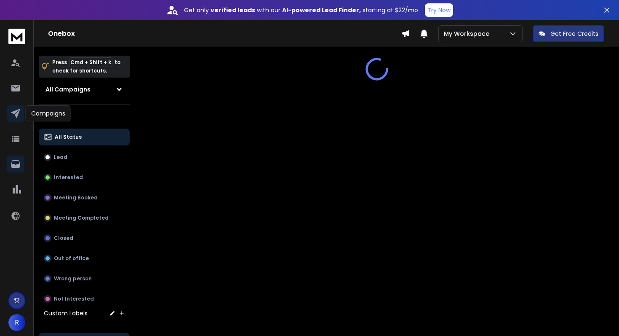
click at [14, 118] on icon at bounding box center [16, 113] width 10 height 10
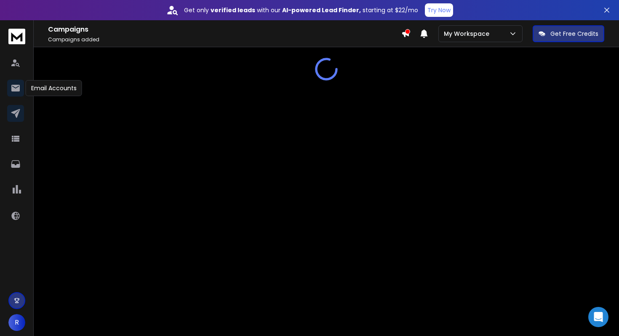
click at [20, 89] on icon at bounding box center [16, 88] width 10 height 10
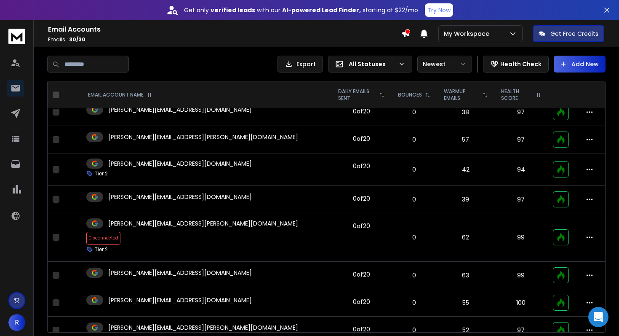
scroll to position [409, 0]
drag, startPoint x: 105, startPoint y: 224, endPoint x: 171, endPoint y: 225, distance: 65.7
click at [171, 225] on div "[PERSON_NAME][EMAIL_ADDRESS][PERSON_NAME][DOMAIN_NAME]" at bounding box center [192, 223] width 212 height 10
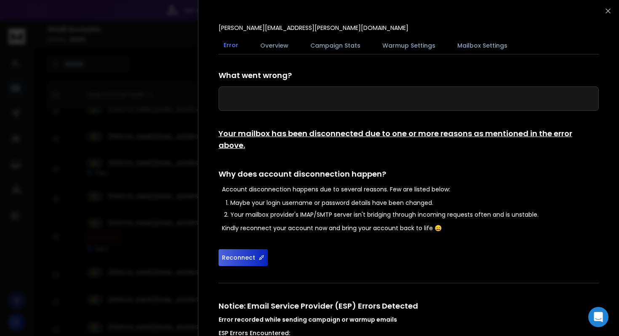
click at [274, 72] on h1 "What went wrong?" at bounding box center [409, 75] width 380 height 12
click at [243, 249] on button "Reconnect" at bounding box center [243, 257] width 49 height 17
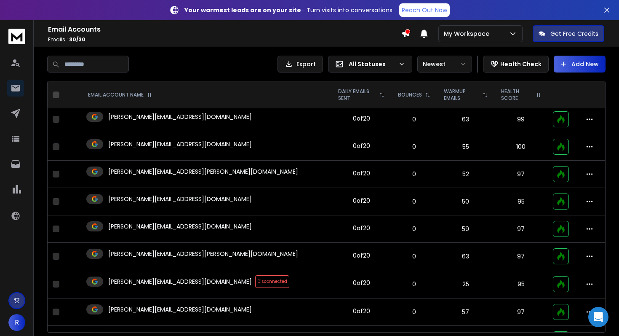
scroll to position [498, 0]
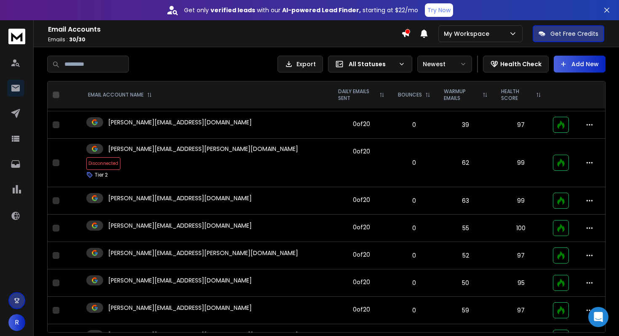
scroll to position [633, 0]
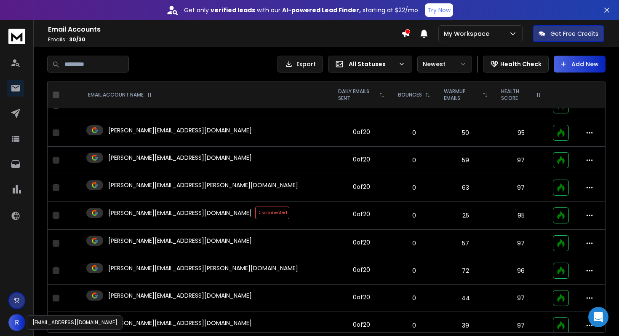
click at [13, 322] on span "R" at bounding box center [16, 322] width 17 height 17
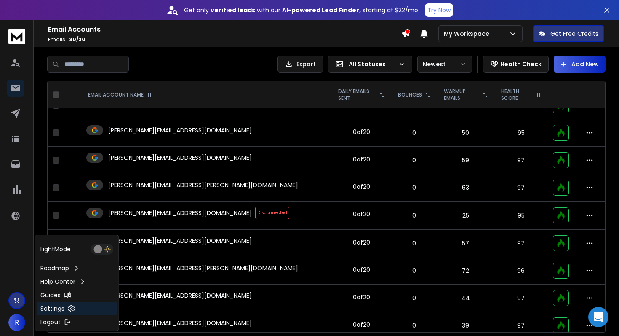
click at [52, 310] on p "Settings" at bounding box center [52, 308] width 24 height 8
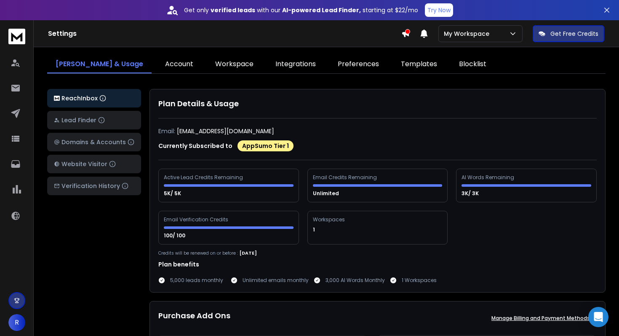
click at [215, 67] on link "Workspace" at bounding box center [234, 65] width 55 height 18
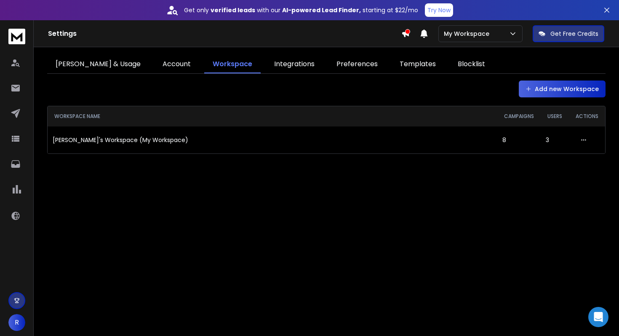
click at [154, 66] on link "Account" at bounding box center [176, 65] width 45 height 18
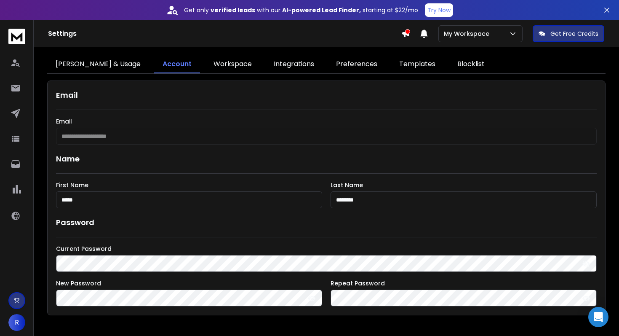
click at [205, 64] on link "Workspace" at bounding box center [232, 65] width 55 height 18
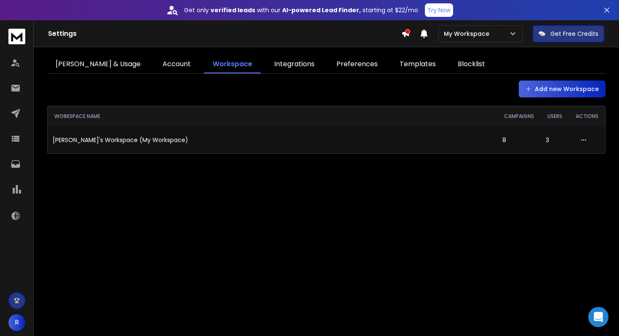
click at [533, 137] on td "8" at bounding box center [518, 139] width 43 height 27
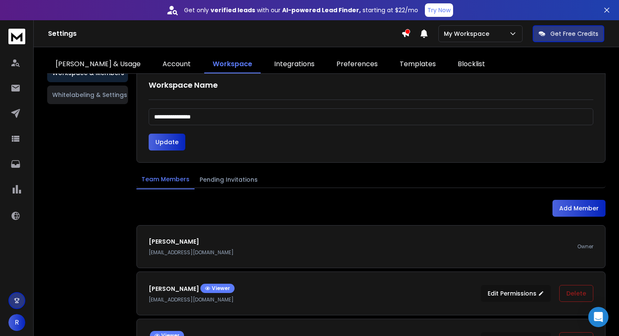
scroll to position [35, 0]
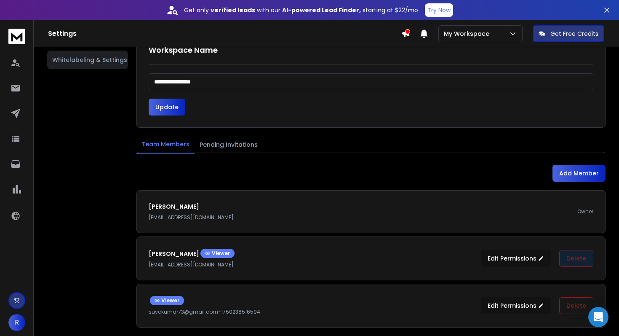
click at [573, 258] on button "Delete" at bounding box center [576, 258] width 34 height 17
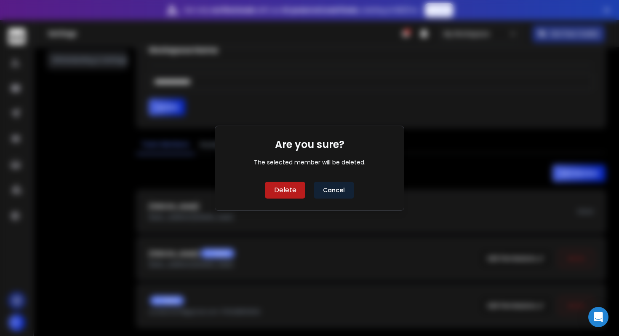
click at [291, 191] on button "Delete" at bounding box center [285, 190] width 40 height 17
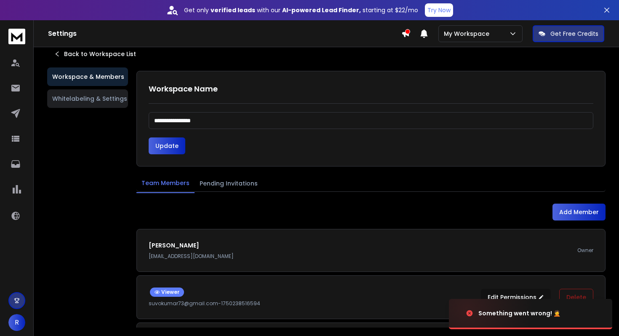
scroll to position [39, 0]
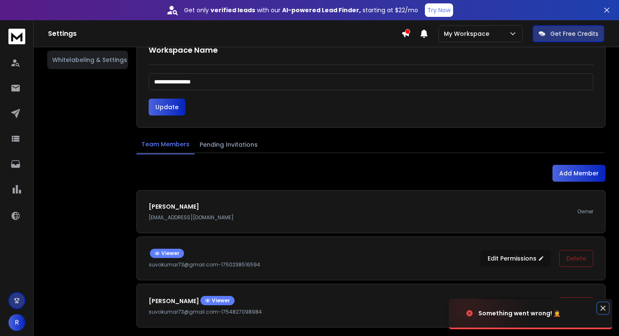
click at [606, 307] on icon "Notifications (F8)" at bounding box center [603, 308] width 8 height 8
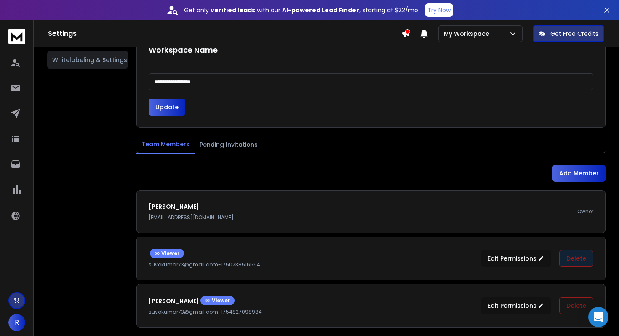
click at [581, 263] on button "Delete" at bounding box center [576, 258] width 34 height 17
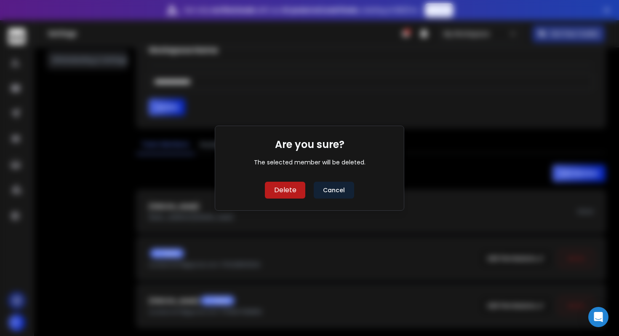
click at [289, 194] on button "Delete" at bounding box center [285, 190] width 40 height 17
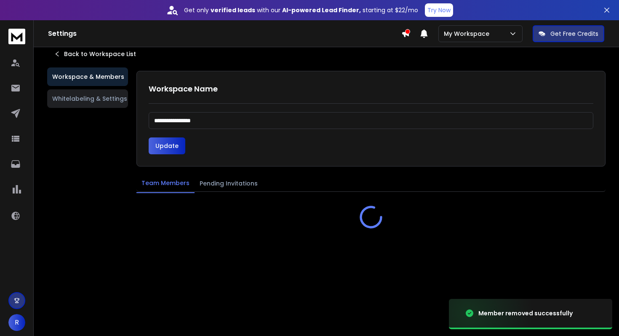
scroll to position [0, 0]
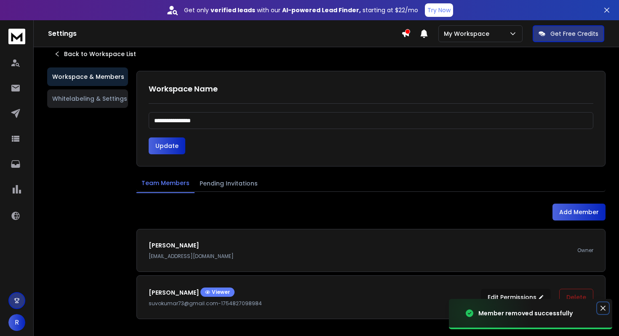
click at [606, 308] on icon "Notifications (F8)" at bounding box center [603, 308] width 8 height 8
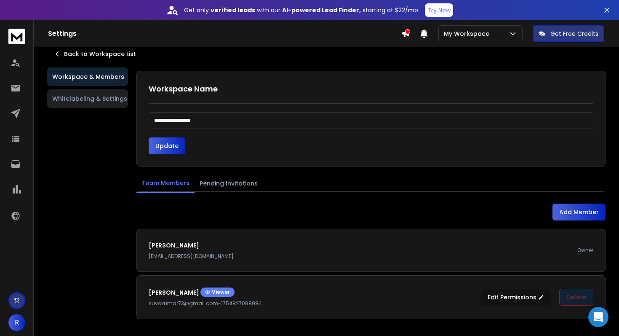
click at [575, 300] on button "Delete" at bounding box center [576, 297] width 34 height 17
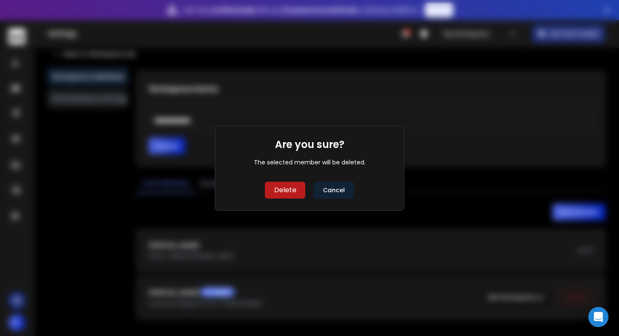
click at [300, 188] on button "Delete" at bounding box center [285, 190] width 40 height 17
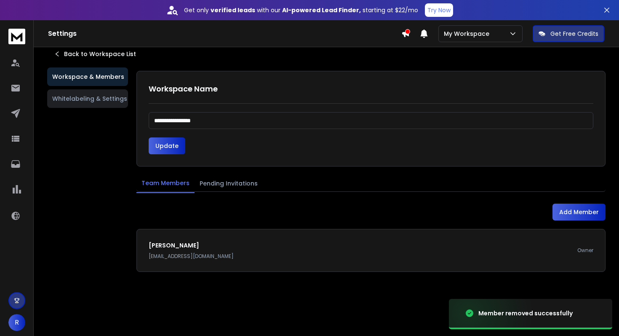
click at [227, 177] on button "Pending Invitations" at bounding box center [229, 183] width 68 height 19
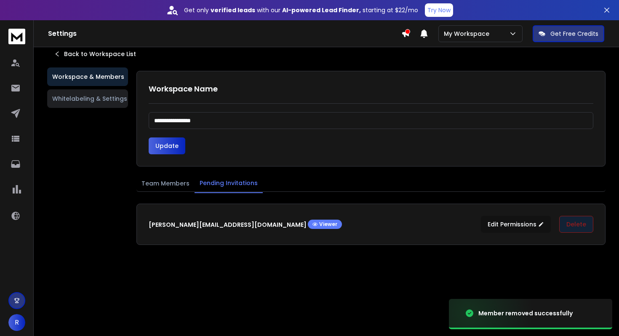
click at [588, 228] on button "Delete" at bounding box center [576, 224] width 34 height 17
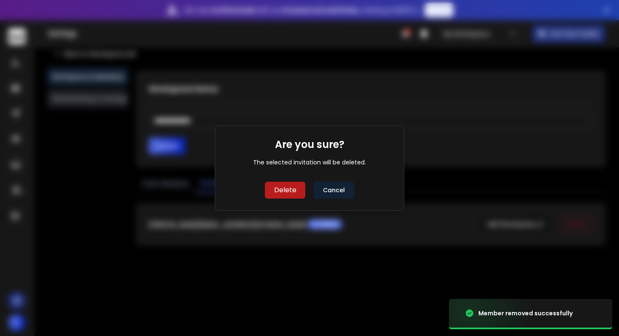
click at [296, 194] on button "Delete" at bounding box center [285, 190] width 40 height 17
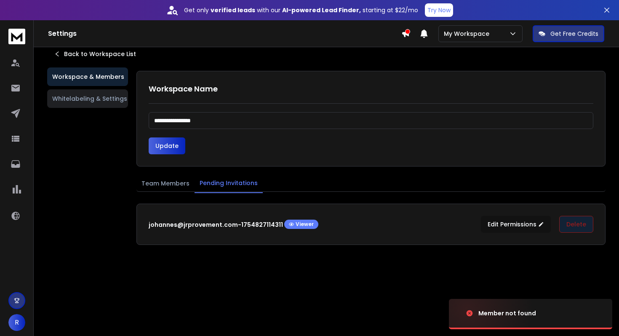
click at [575, 219] on button "Delete" at bounding box center [576, 224] width 34 height 17
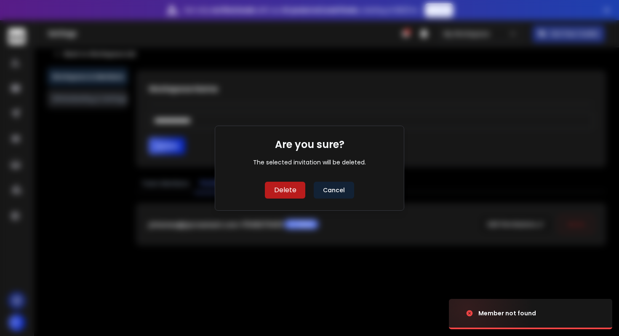
click at [284, 190] on button "Delete" at bounding box center [285, 190] width 40 height 17
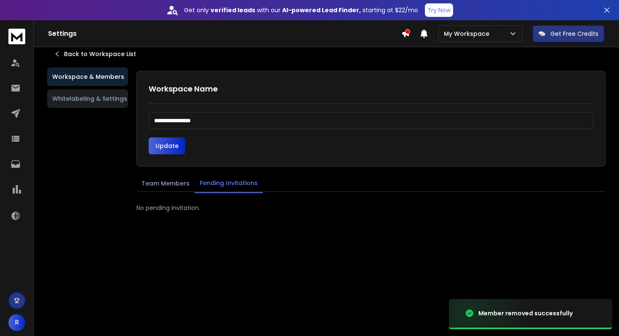
click at [162, 188] on button "Team Members" at bounding box center [165, 183] width 58 height 19
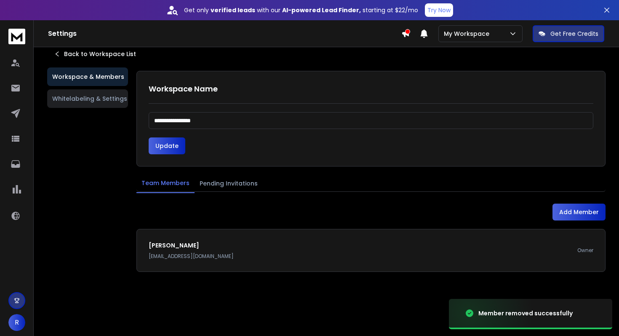
click at [219, 182] on button "Pending Invitations" at bounding box center [229, 183] width 68 height 19
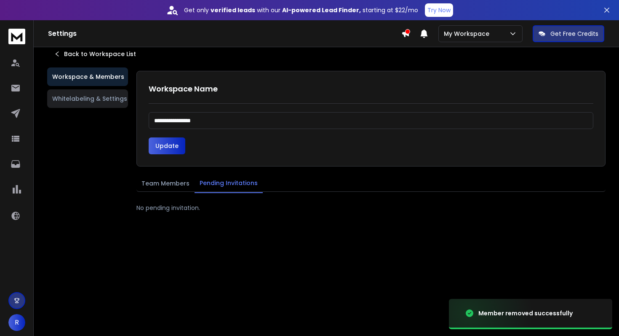
click at [173, 185] on button "Team Members" at bounding box center [165, 183] width 58 height 19
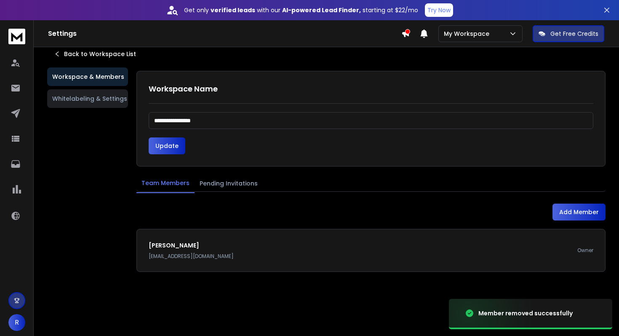
click at [79, 101] on button "Whitelabeling & Settings" at bounding box center [87, 98] width 81 height 19
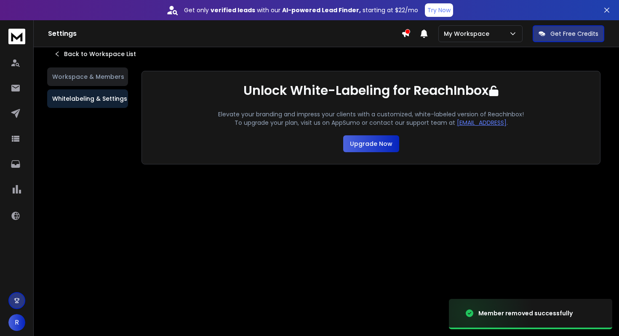
click at [94, 72] on button "Workspace & Members" at bounding box center [87, 76] width 81 height 19
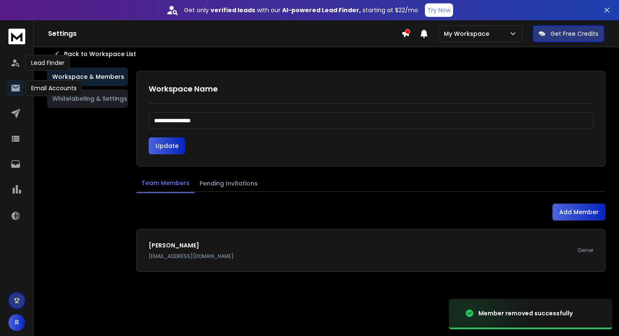
click at [13, 88] on icon at bounding box center [15, 88] width 8 height 7
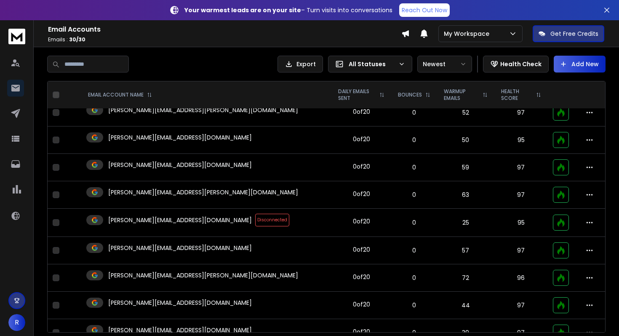
scroll to position [633, 0]
